Goal: Task Accomplishment & Management: Use online tool/utility

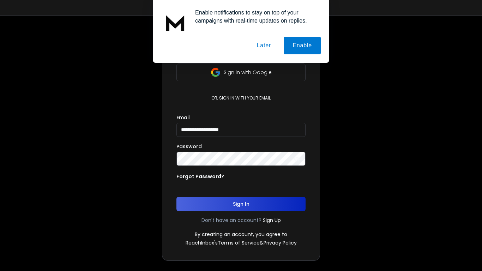
type input "**********"
click at [241, 204] on button "Sign In" at bounding box center [241, 204] width 129 height 14
